Goal: Information Seeking & Learning: Check status

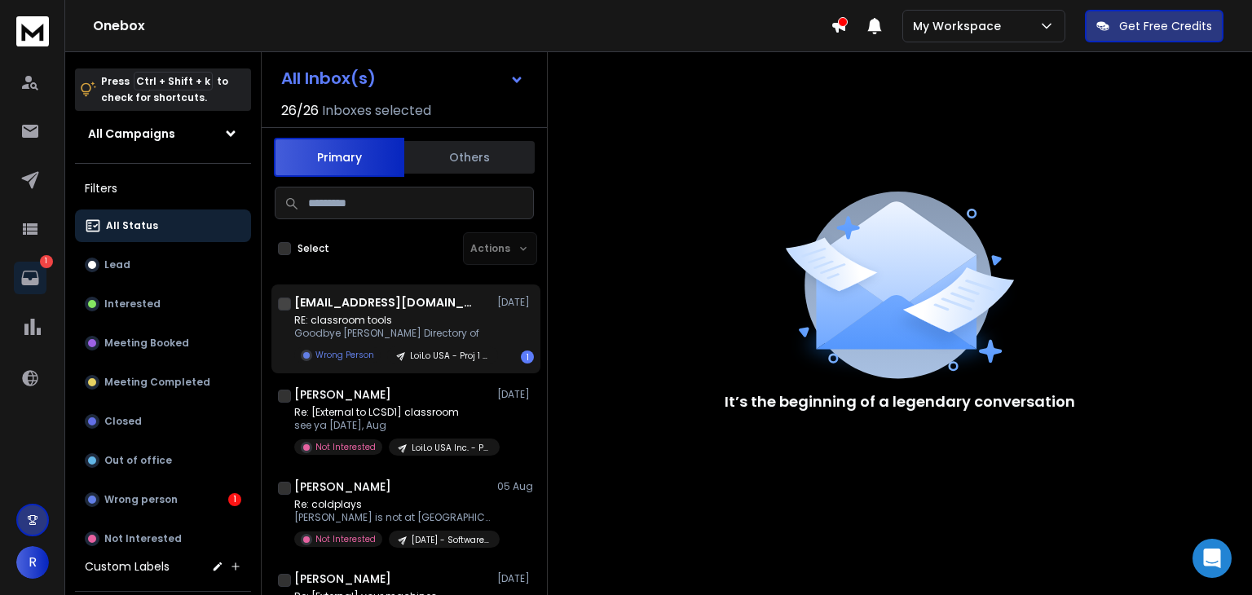
click at [432, 292] on div "[EMAIL_ADDRESS][DOMAIN_NAME] [DATE] RE: classroom tools Goodbye [PERSON_NAME] D…" at bounding box center [405, 328] width 269 height 89
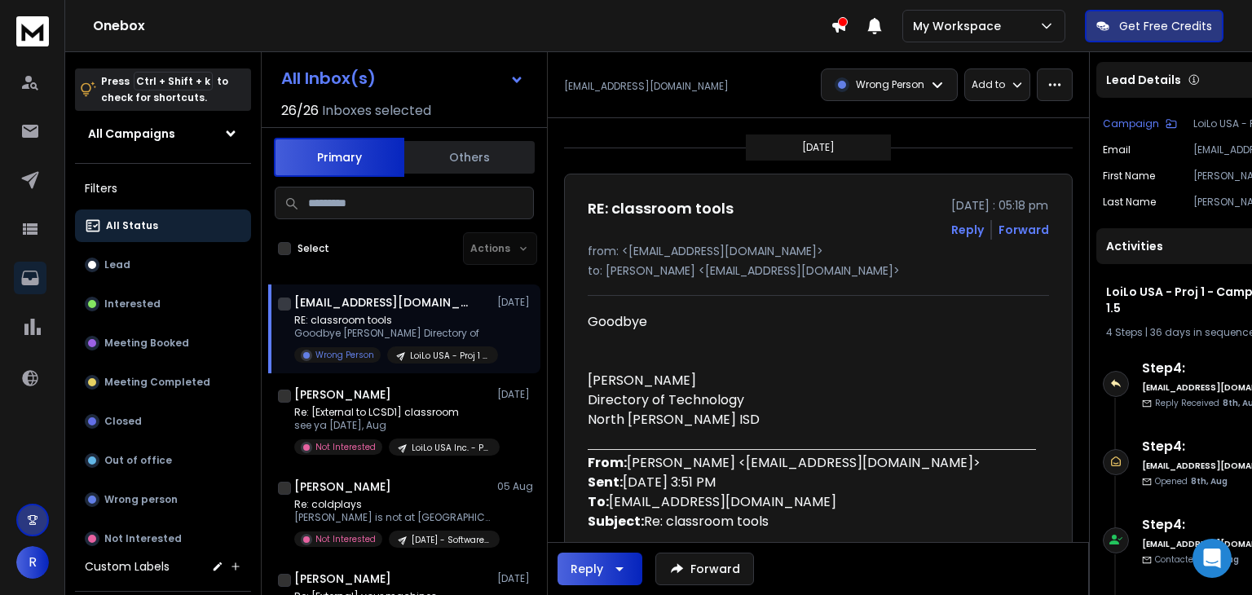
click at [944, 87] on icon at bounding box center [937, 84] width 13 height 13
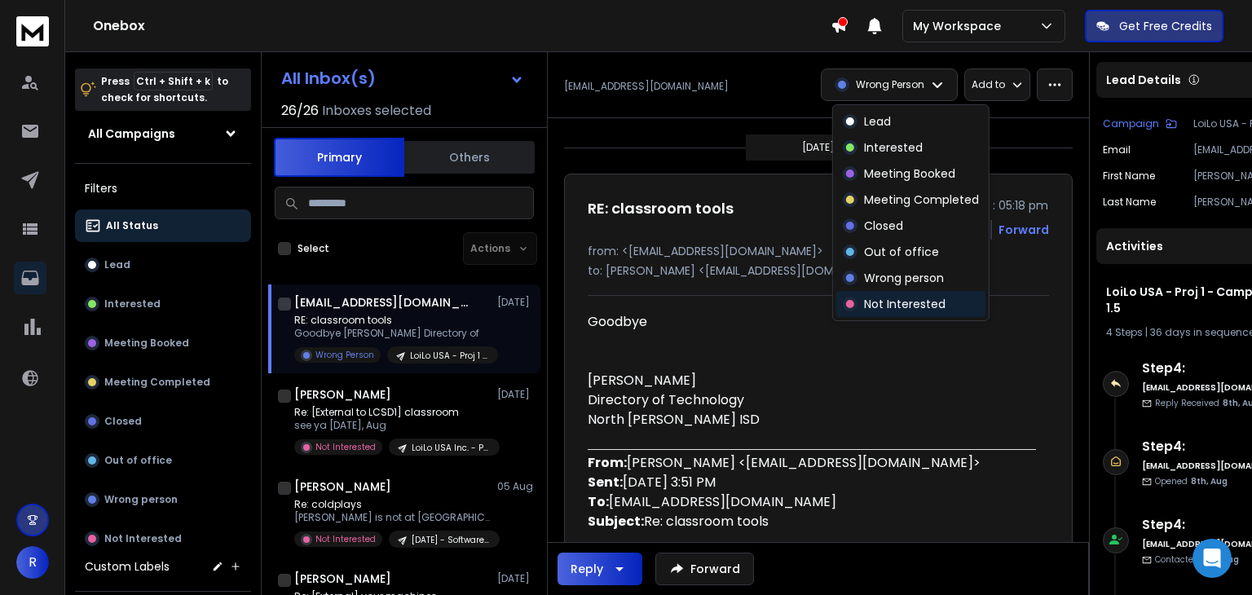
click at [910, 296] on p "Not Interested" at bounding box center [905, 304] width 82 height 16
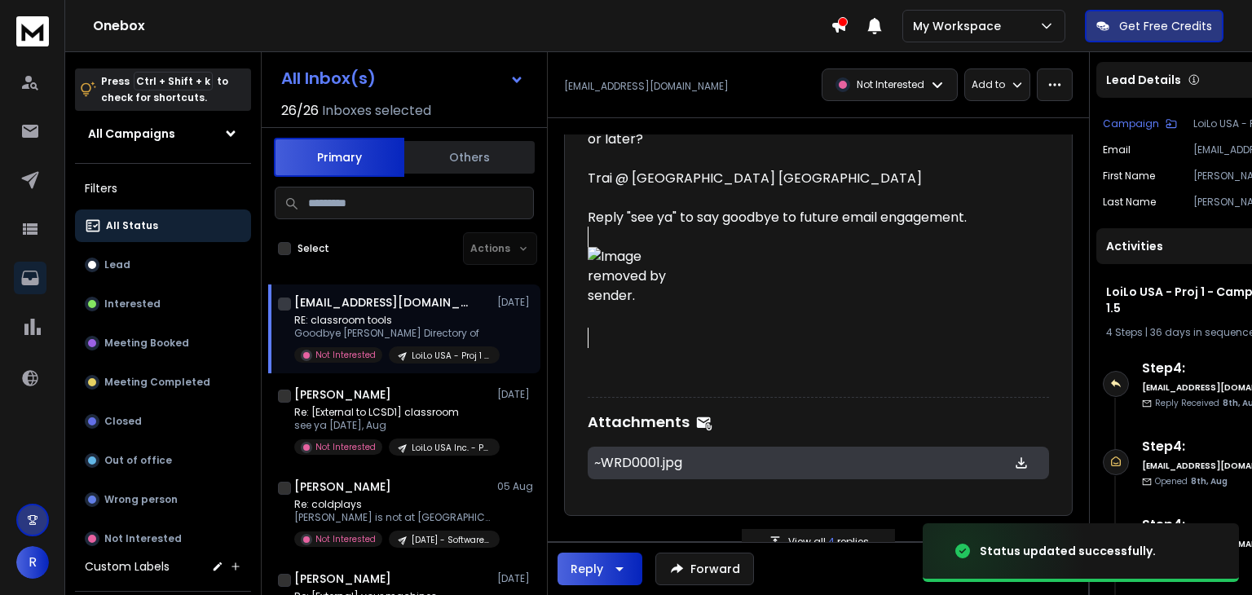
scroll to position [570, 0]
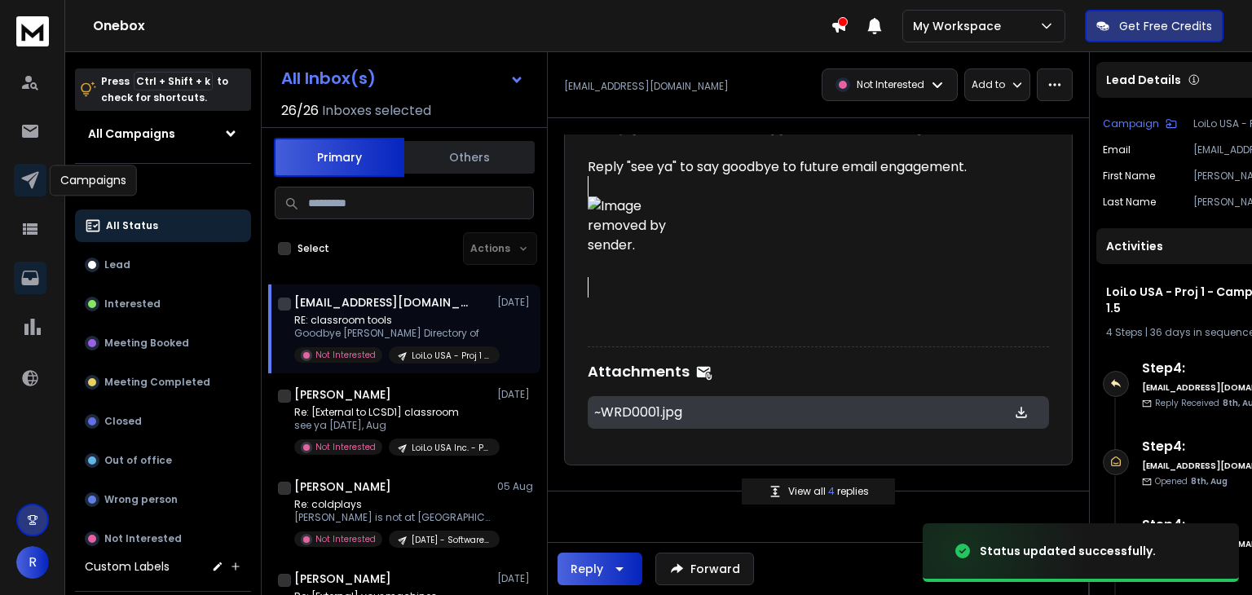
click at [33, 168] on link at bounding box center [30, 180] width 33 height 33
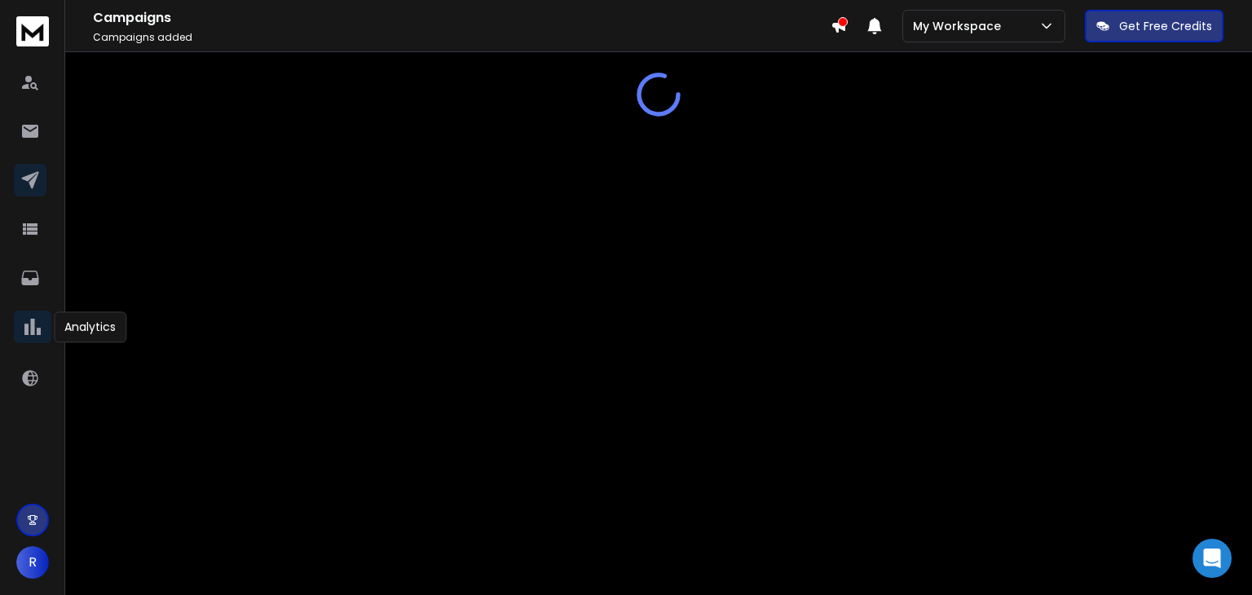
click at [36, 333] on icon at bounding box center [32, 327] width 24 height 24
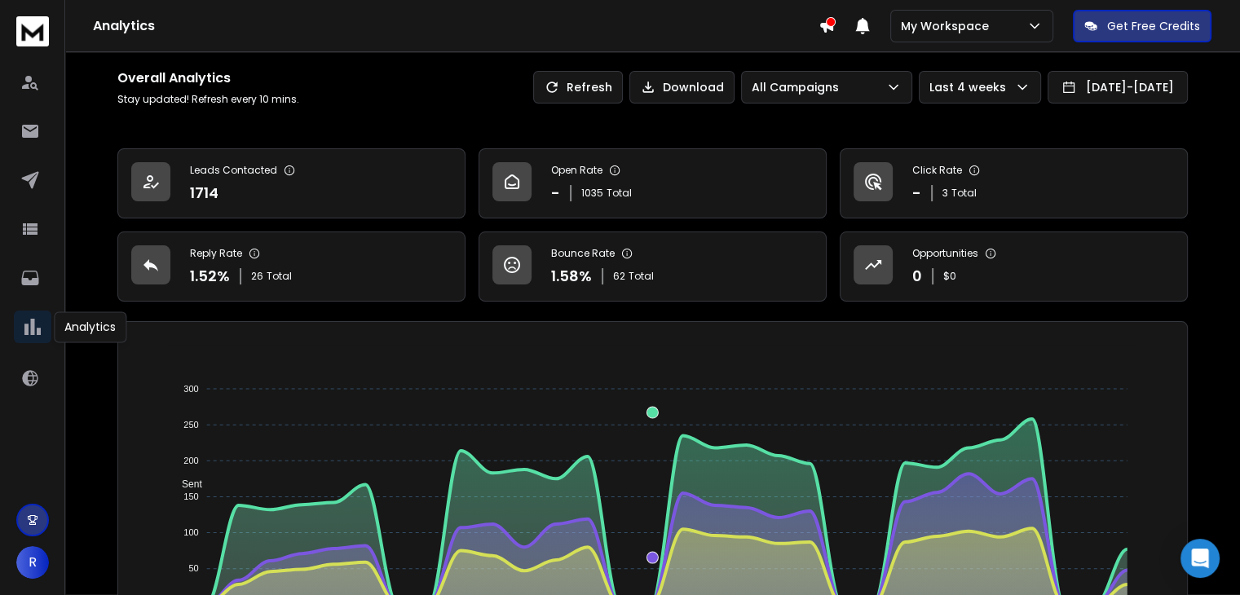
click at [644, 192] on link "Open Rate - 1035 Total" at bounding box center [653, 183] width 348 height 70
click at [763, 99] on button "All Campaigns" at bounding box center [826, 87] width 171 height 33
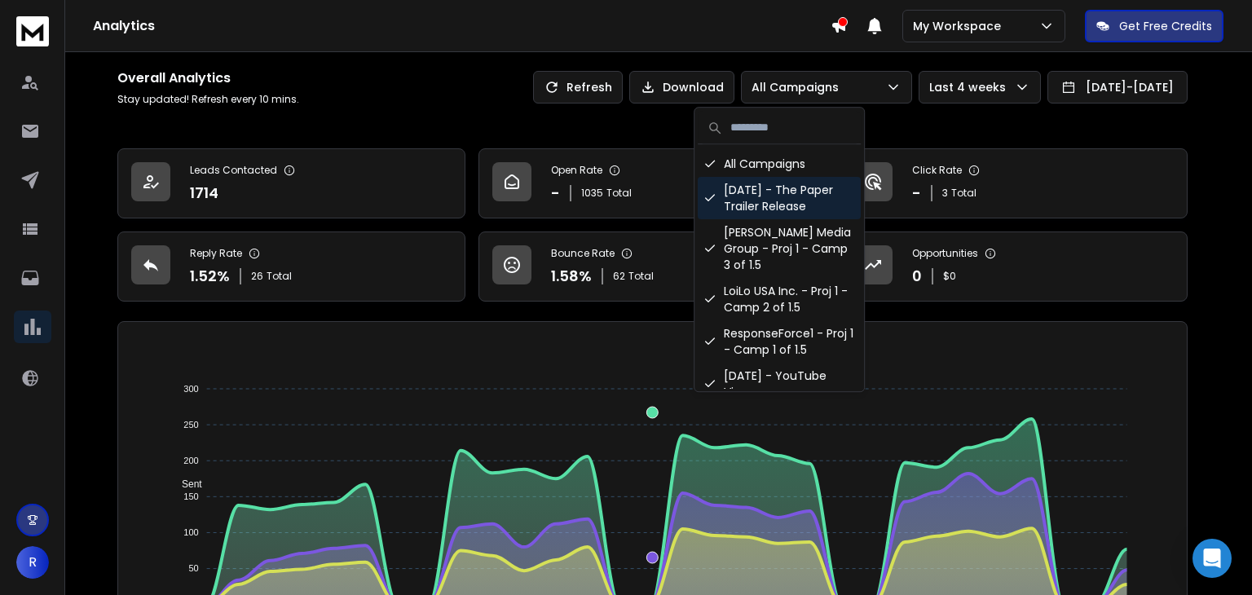
click at [788, 205] on div "[DATE] - The Paper Trailer Release" at bounding box center [779, 198] width 163 height 42
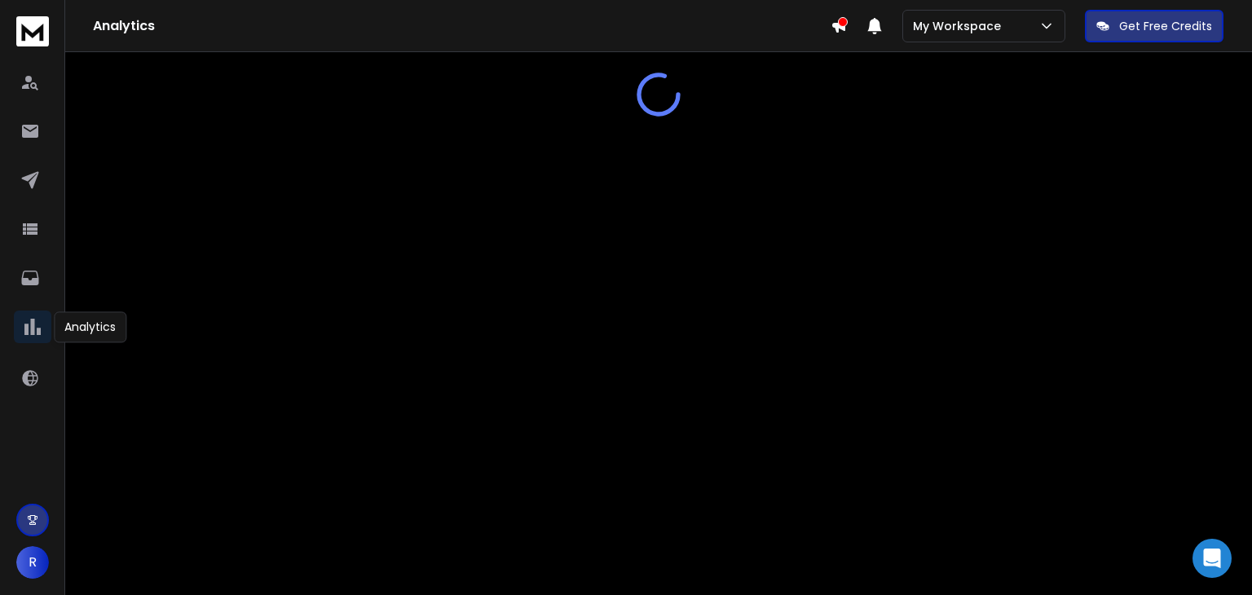
click at [31, 336] on icon at bounding box center [32, 327] width 24 height 24
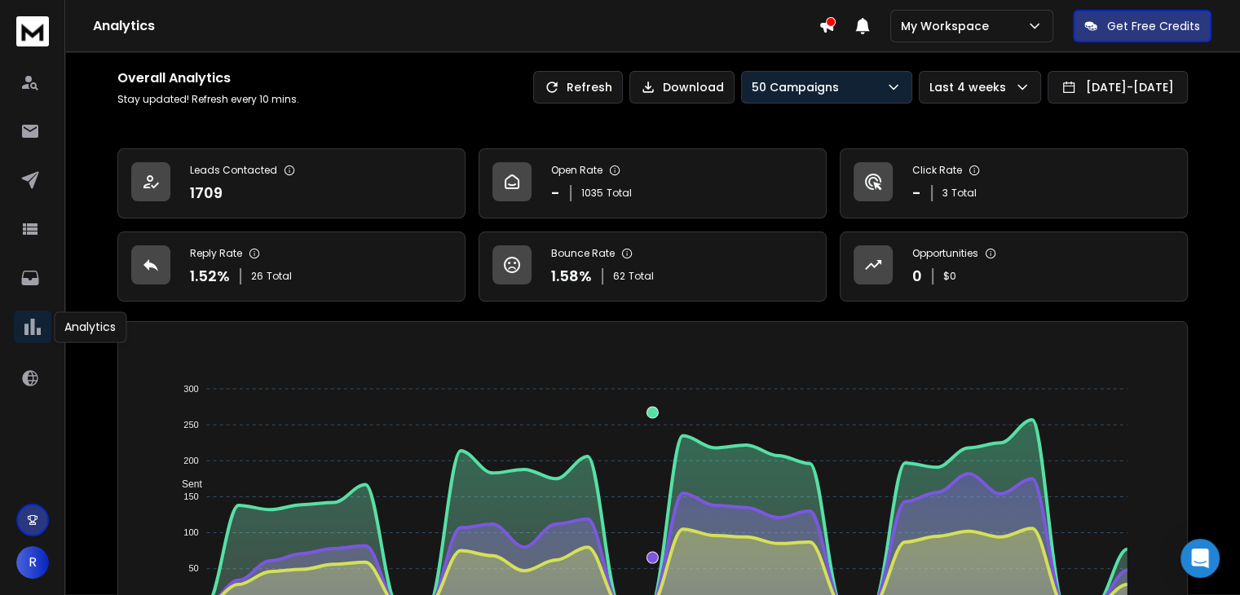
click at [752, 92] on p "50 Campaigns" at bounding box center [799, 87] width 94 height 16
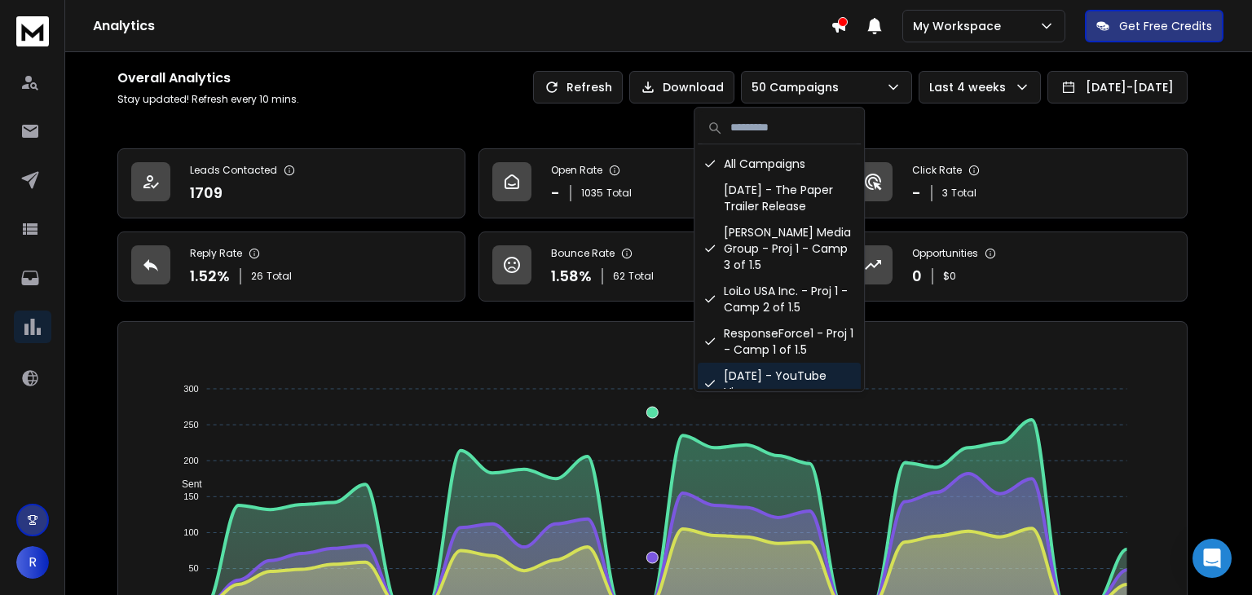
click at [787, 366] on div "[DATE] - YouTube Viewers" at bounding box center [779, 384] width 163 height 42
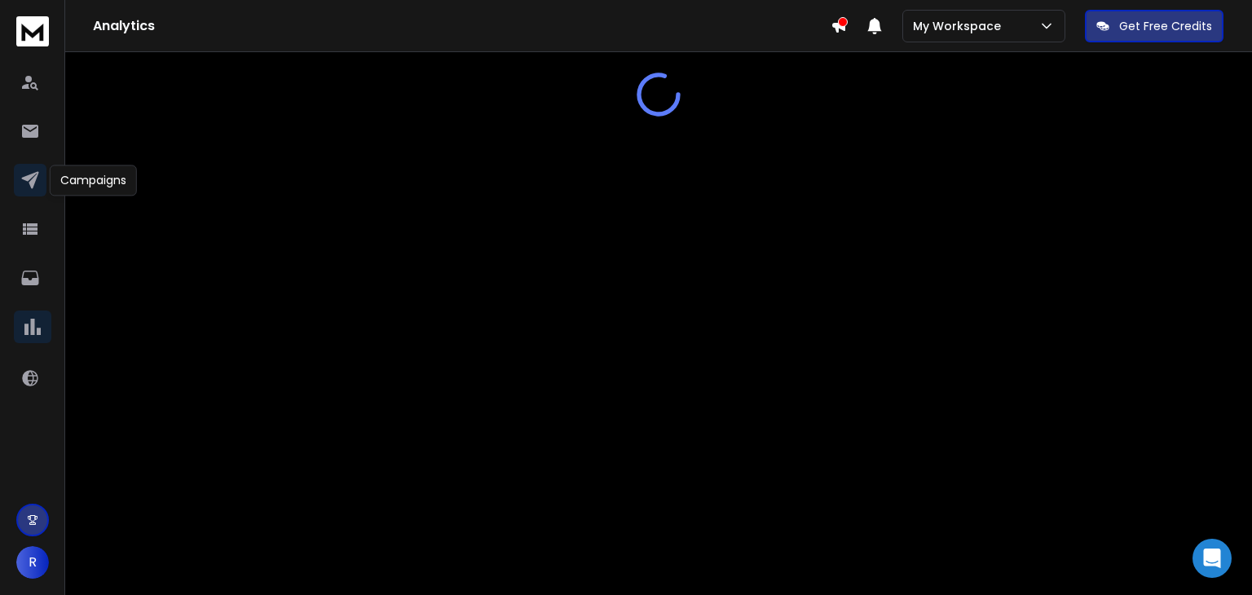
click at [25, 175] on icon at bounding box center [30, 180] width 20 height 20
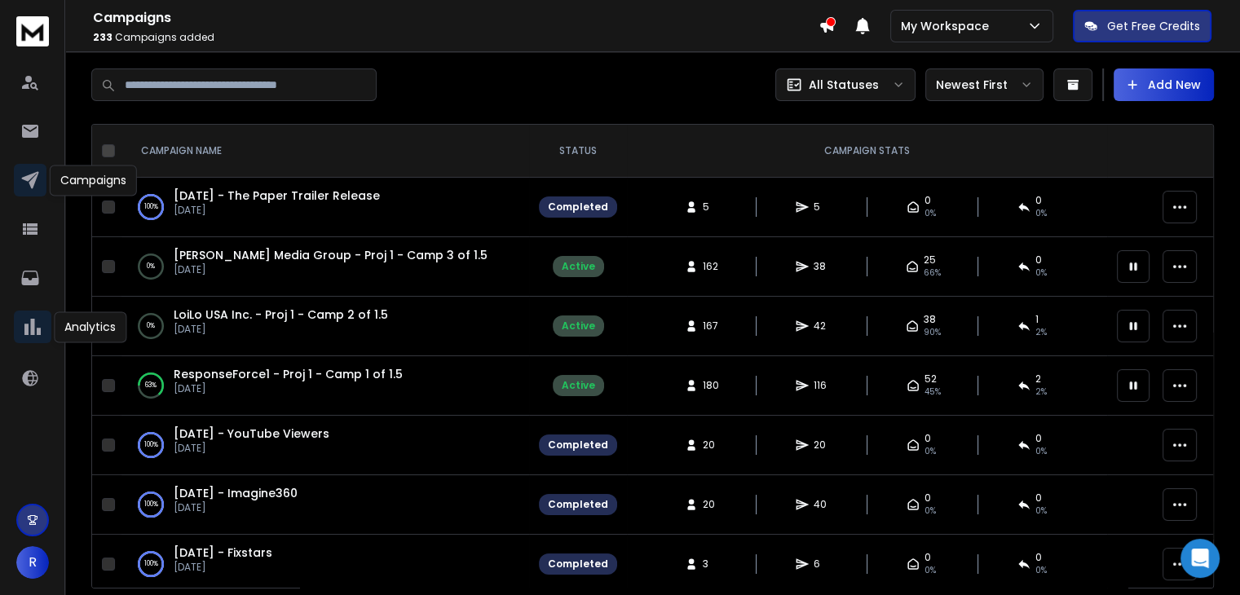
click at [20, 333] on icon at bounding box center [32, 327] width 24 height 24
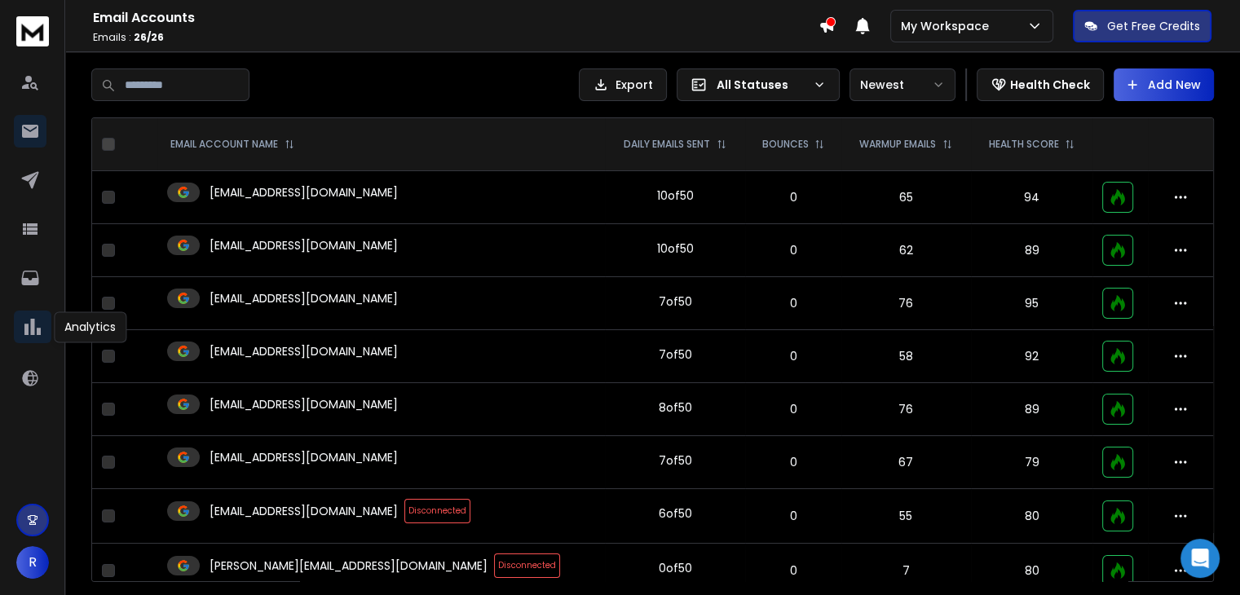
click at [31, 337] on icon at bounding box center [32, 327] width 24 height 24
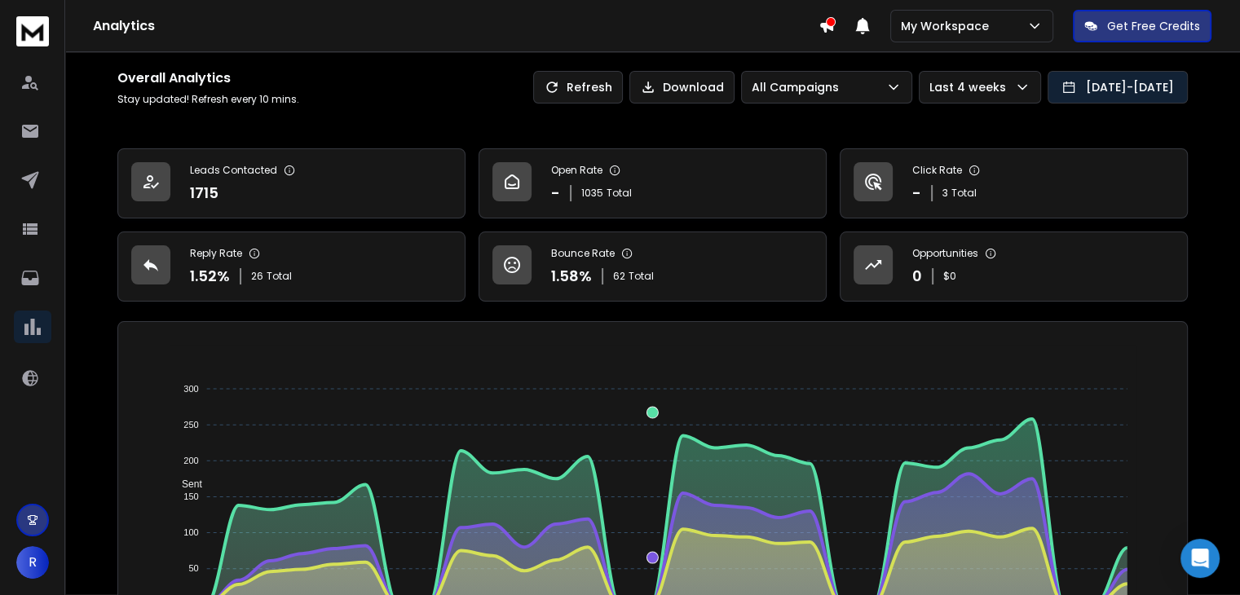
click at [1048, 88] on button "13 Jul 2025 - 11 Aug 2025" at bounding box center [1118, 87] width 140 height 33
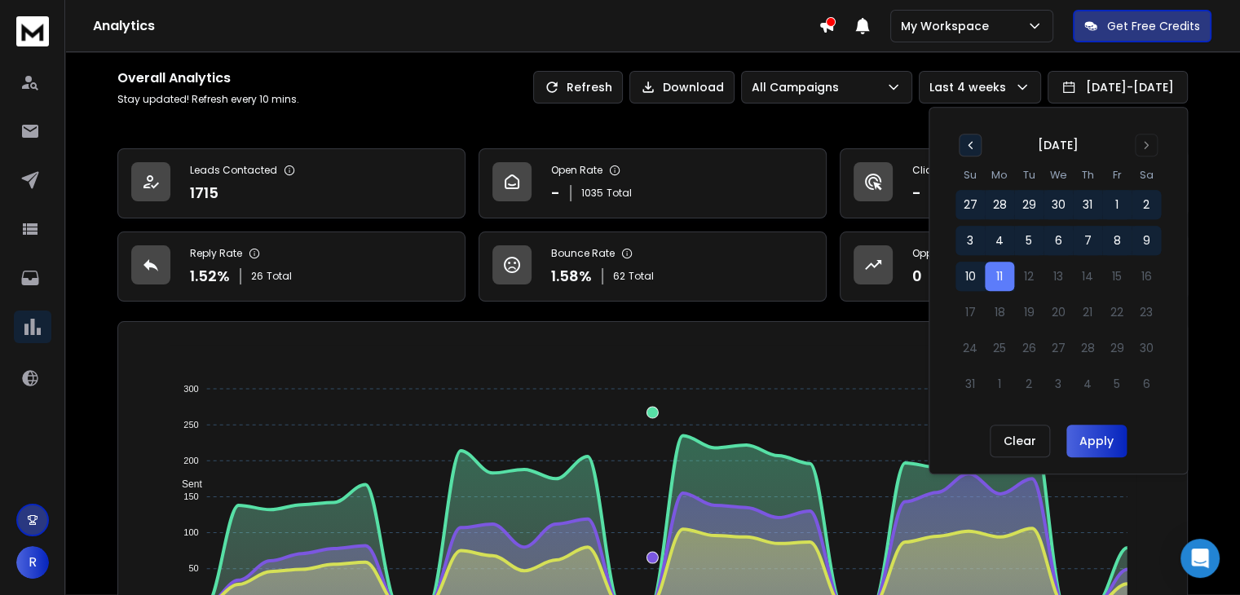
click at [968, 151] on icon "Go to previous month" at bounding box center [970, 145] width 13 height 13
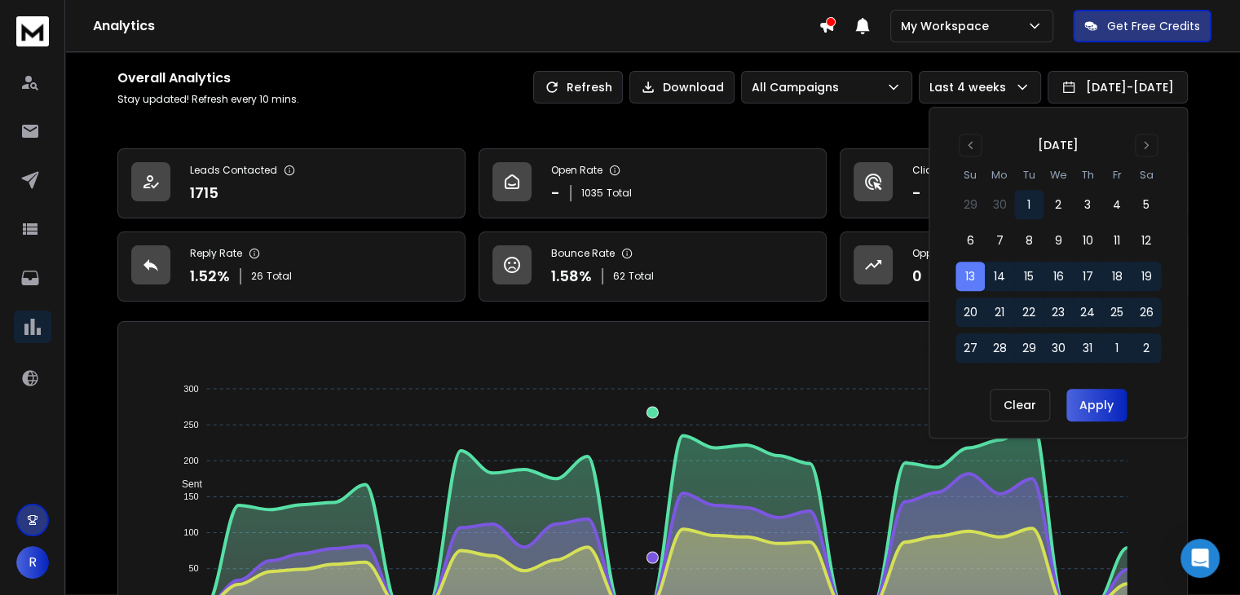
click at [1021, 200] on button "1" at bounding box center [1028, 204] width 29 height 29
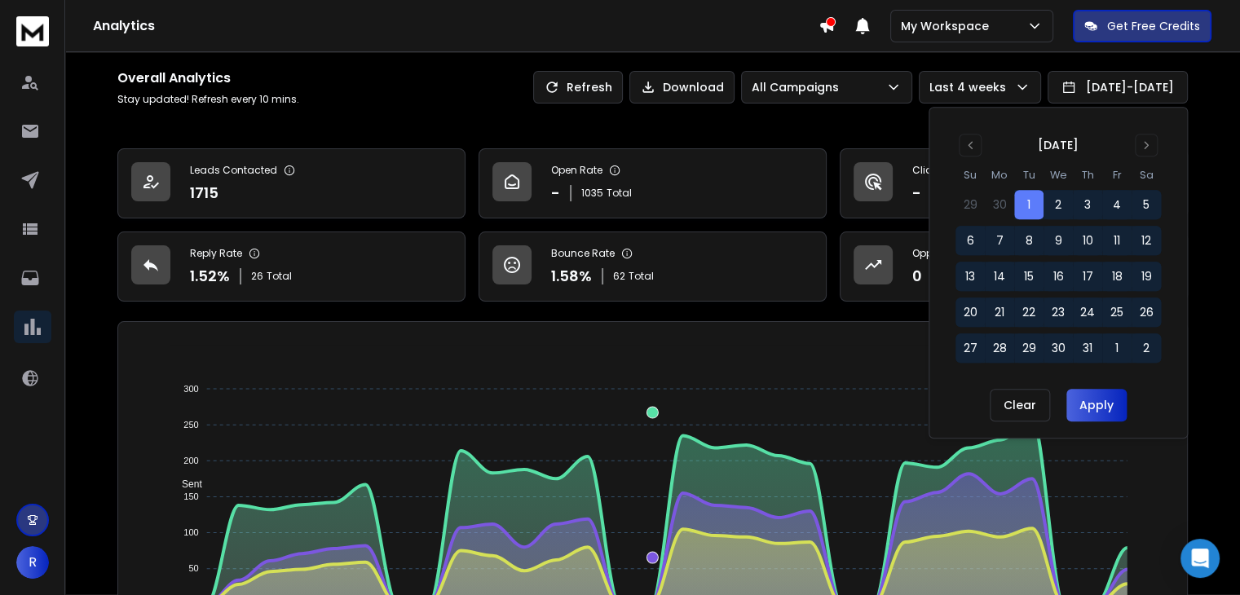
click at [1086, 350] on button "31" at bounding box center [1087, 347] width 29 height 29
click at [1088, 406] on button "Apply" at bounding box center [1096, 405] width 60 height 33
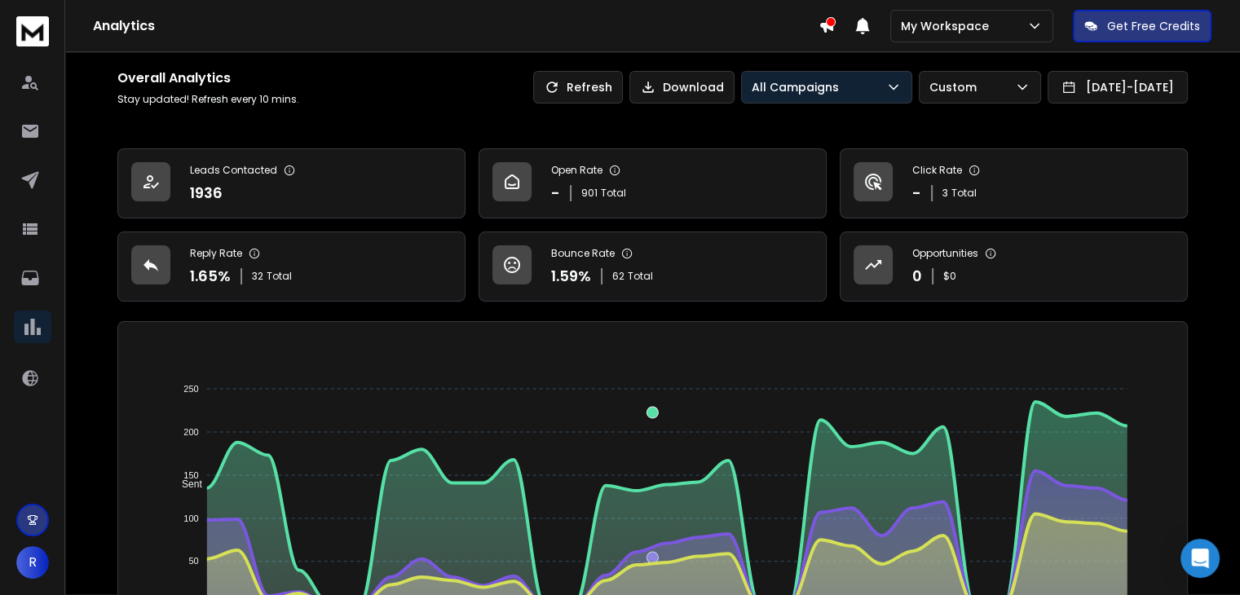
click at [792, 92] on p "All Campaigns" at bounding box center [799, 87] width 94 height 16
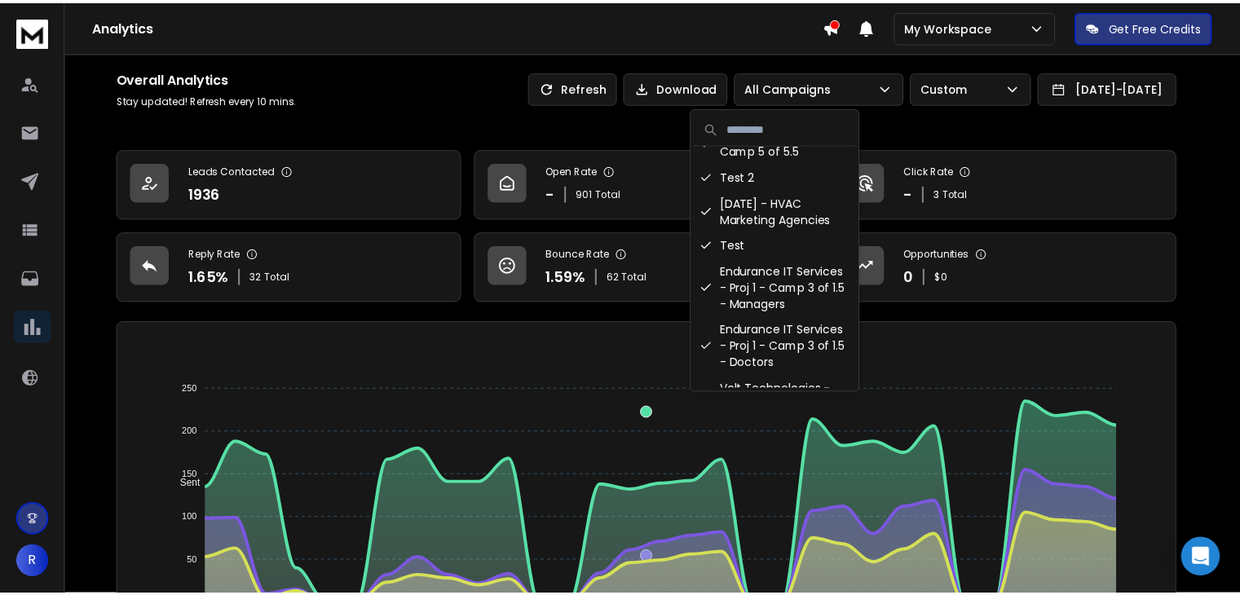
scroll to position [1966, 0]
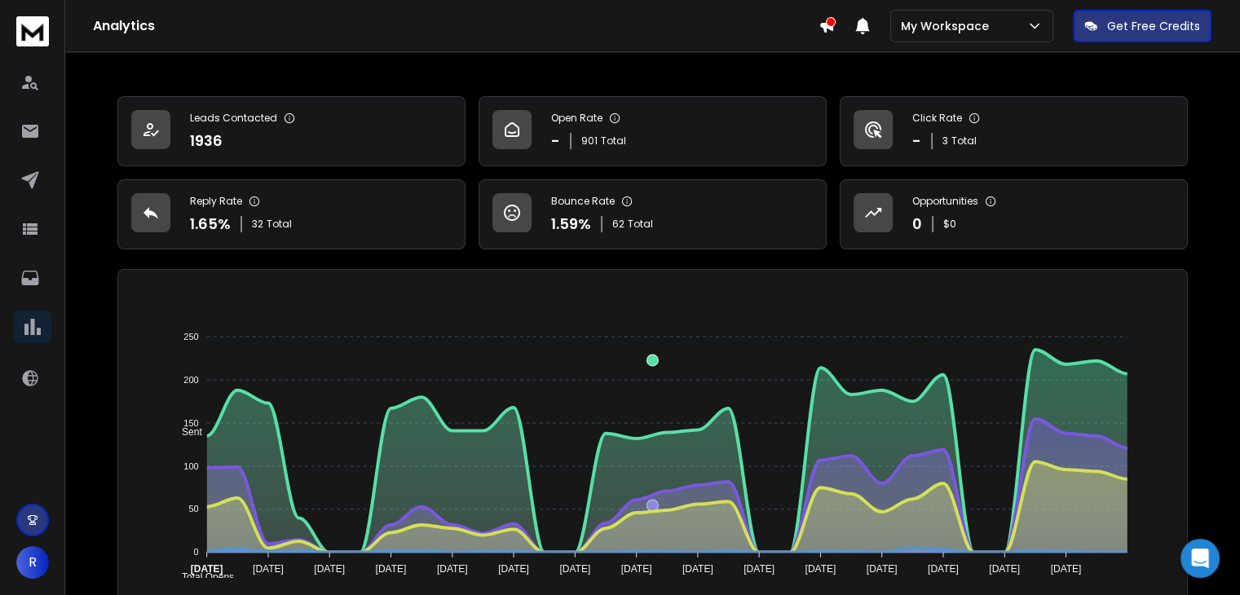
scroll to position [0, 0]
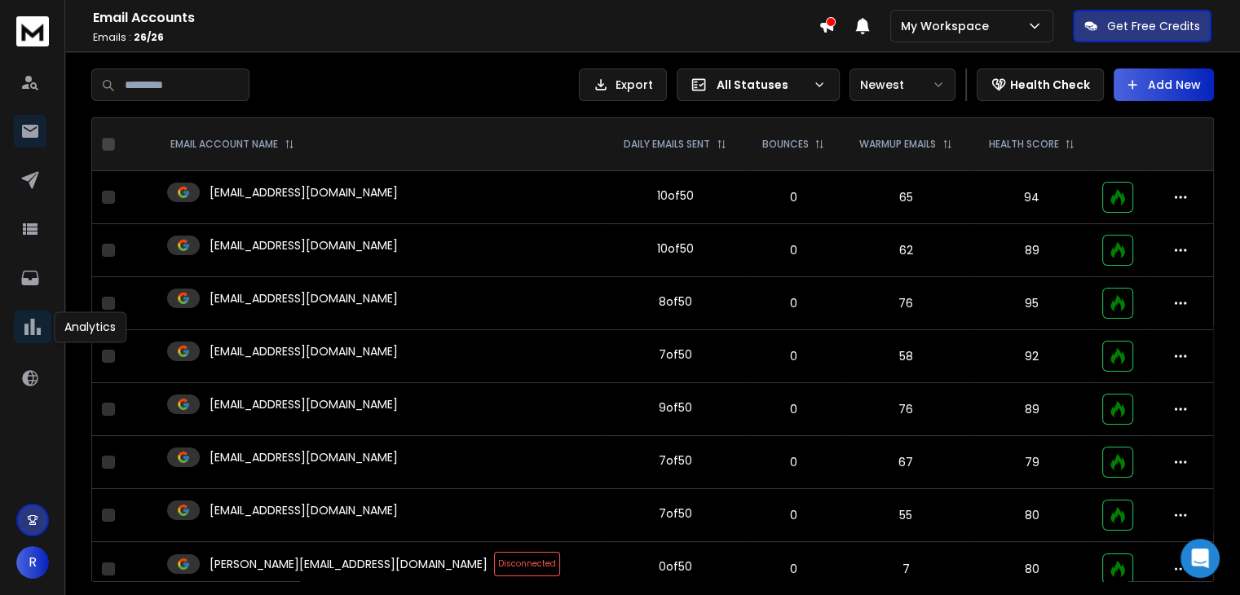
click at [28, 320] on icon at bounding box center [32, 327] width 24 height 24
